Goal: Task Accomplishment & Management: Use online tool/utility

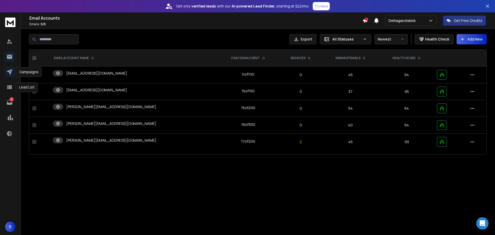
click at [11, 72] on icon at bounding box center [9, 71] width 5 height 5
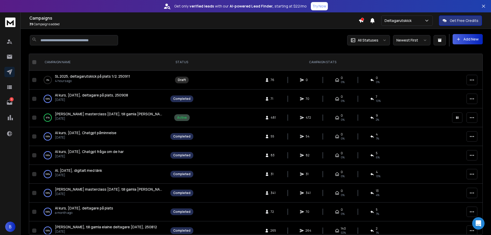
click at [142, 81] on div "0 % SL 2025, deltagarutskick på plats 1/2. 250911 4 hours ago" at bounding box center [103, 80] width 118 height 12
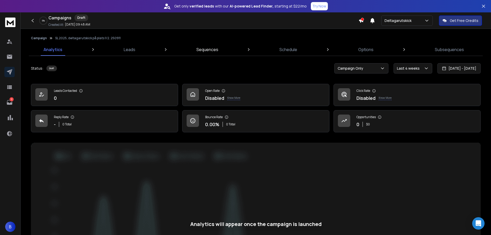
click at [206, 47] on p "Sequences" at bounding box center [207, 49] width 22 height 6
